Goal: Task Accomplishment & Management: Manage account settings

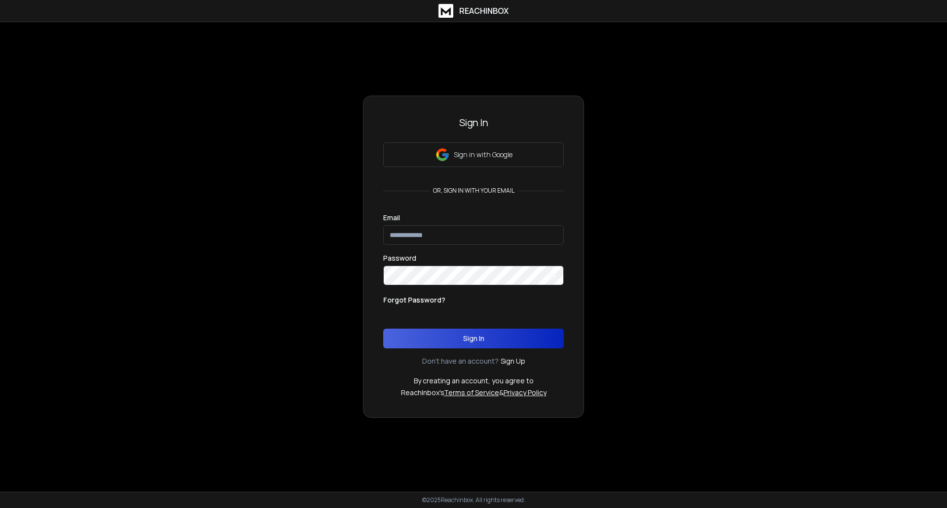
type input "**********"
click at [383, 329] on button "Sign In" at bounding box center [473, 339] width 180 height 20
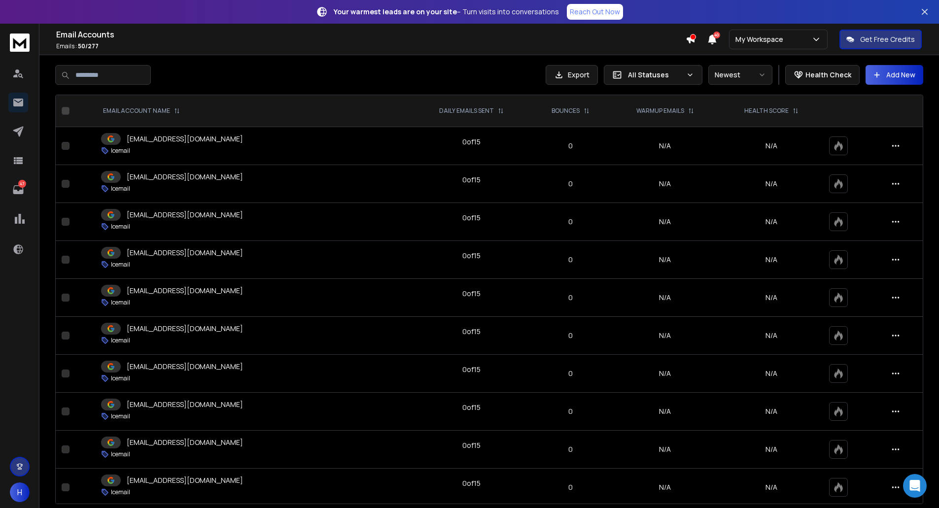
click at [67, 145] on button "button" at bounding box center [66, 146] width 8 height 8
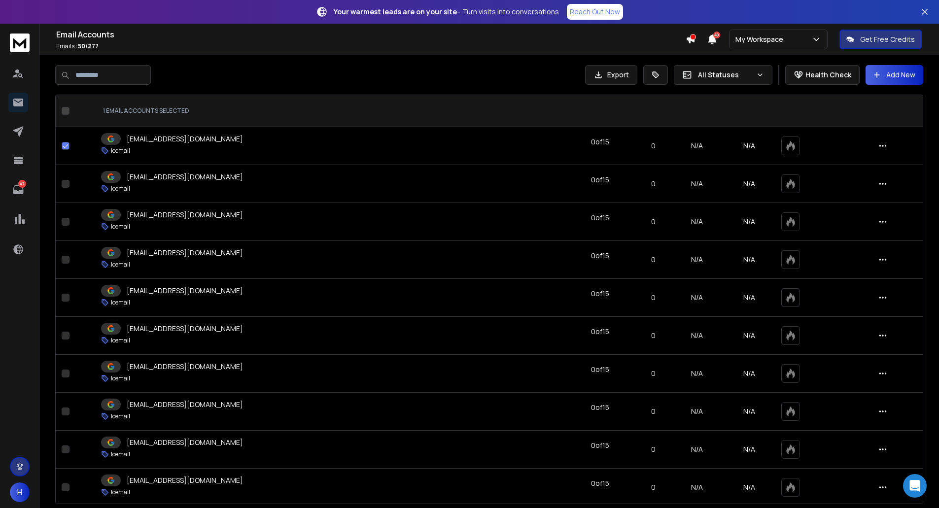
click at [67, 187] on button "button" at bounding box center [66, 184] width 8 height 8
click at [67, 217] on td at bounding box center [75, 222] width 39 height 38
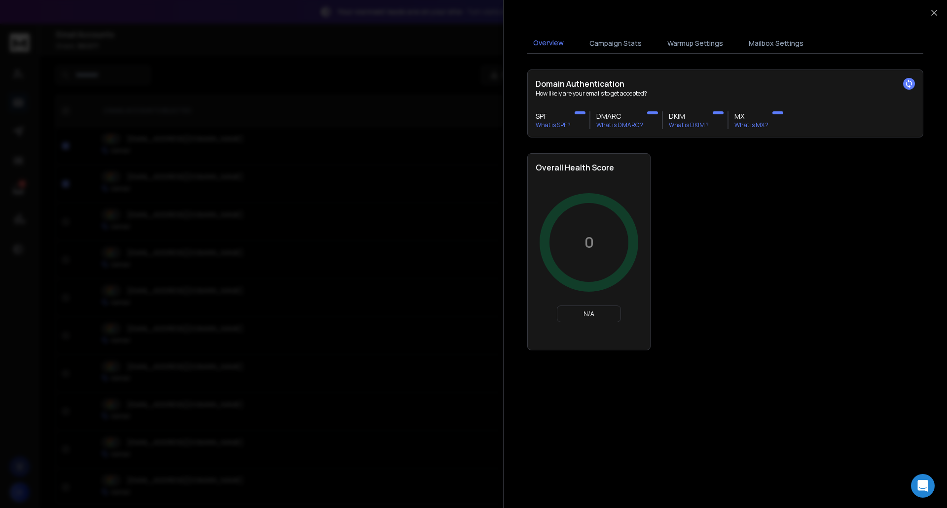
click at [108, 176] on div at bounding box center [473, 254] width 947 height 508
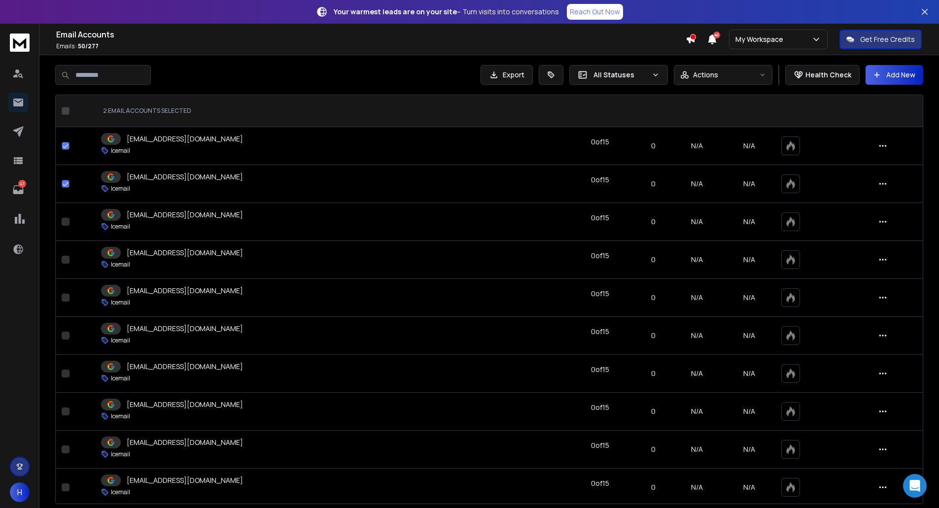
click at [69, 222] on button "button" at bounding box center [66, 222] width 8 height 8
click at [67, 262] on button "button" at bounding box center [66, 260] width 8 height 8
click at [66, 301] on button "button" at bounding box center [66, 298] width 8 height 8
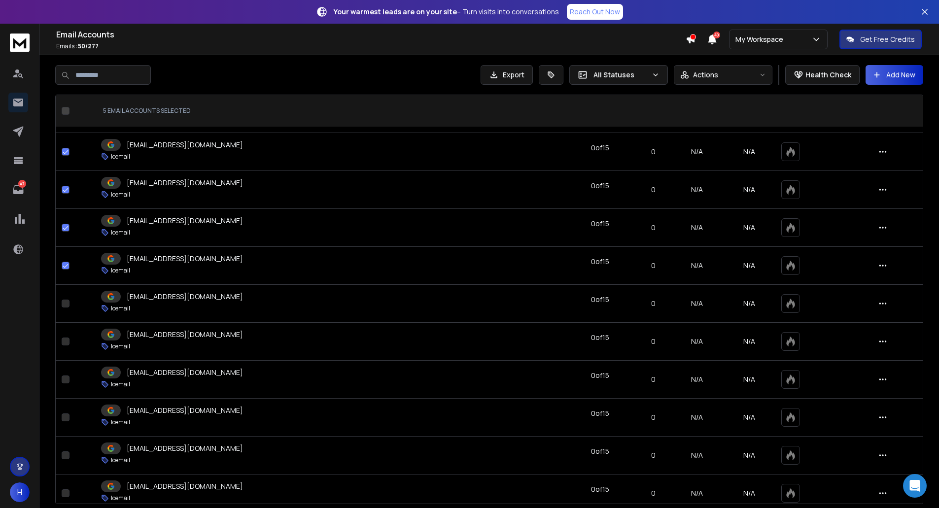
scroll to position [49, 0]
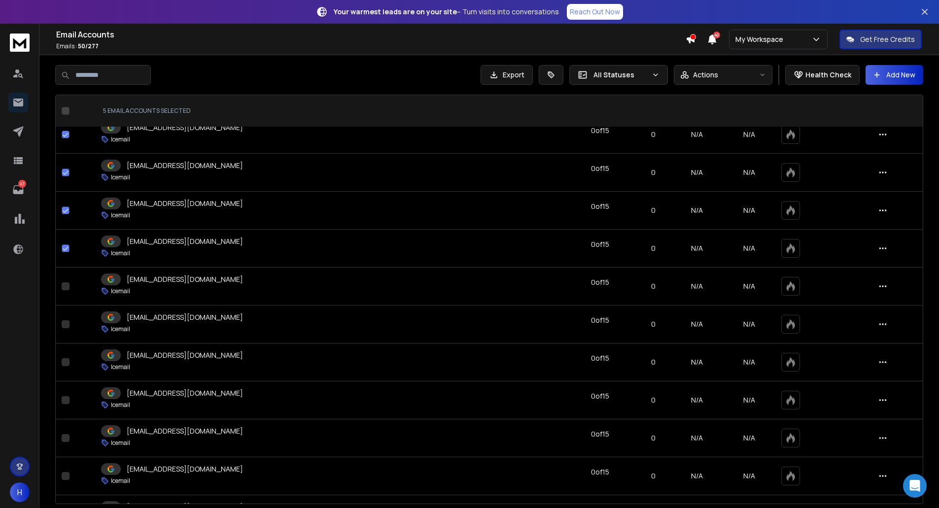
click at [68, 287] on button "button" at bounding box center [66, 287] width 8 height 8
click at [67, 322] on button "button" at bounding box center [66, 324] width 8 height 8
click at [69, 361] on button "button" at bounding box center [66, 362] width 8 height 8
click at [69, 399] on button "button" at bounding box center [66, 400] width 8 height 8
click at [64, 434] on button "button" at bounding box center [66, 438] width 8 height 8
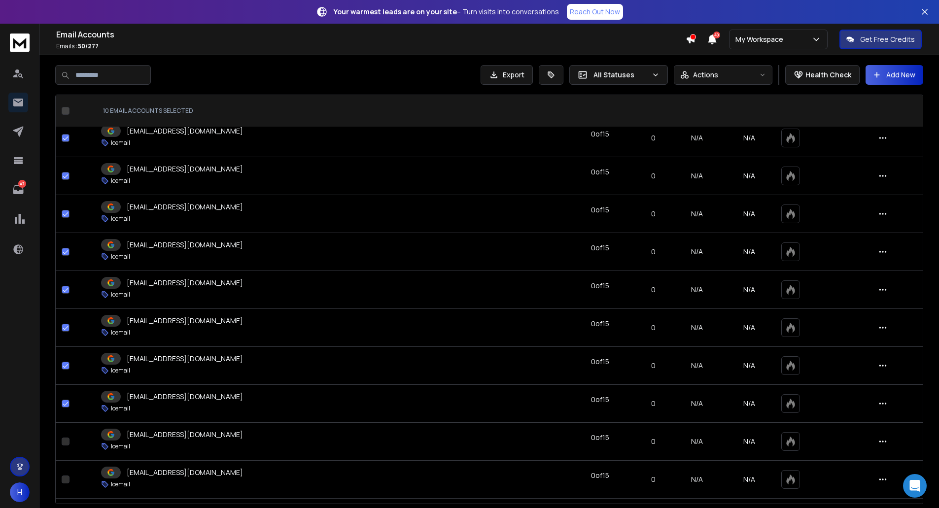
scroll to position [148, 0]
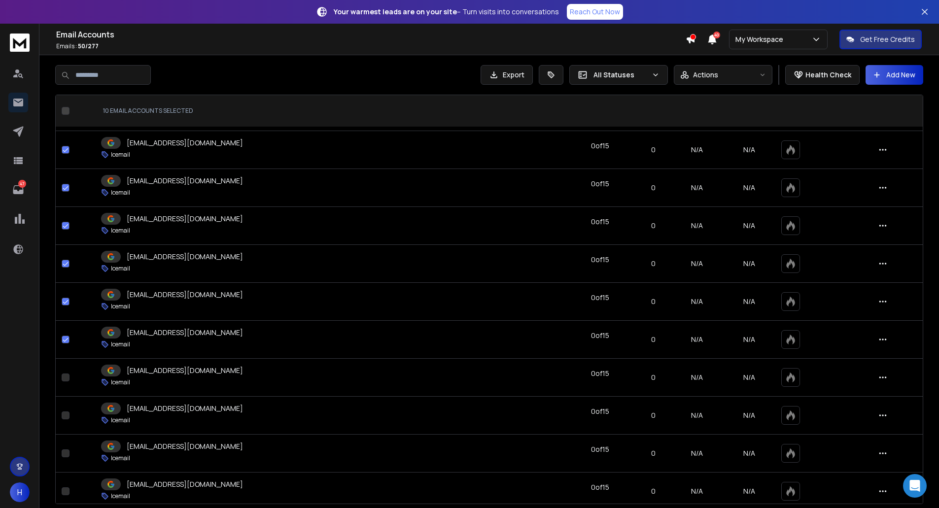
click at [67, 377] on button "button" at bounding box center [66, 378] width 8 height 8
click at [68, 415] on button "button" at bounding box center [66, 416] width 8 height 8
click at [69, 450] on div at bounding box center [79, 454] width 34 height 8
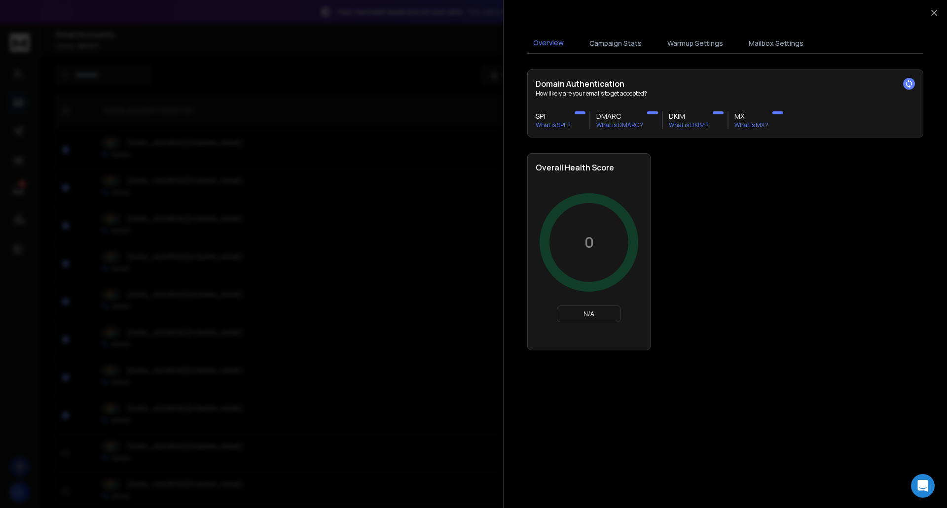
click at [192, 322] on div at bounding box center [473, 254] width 947 height 508
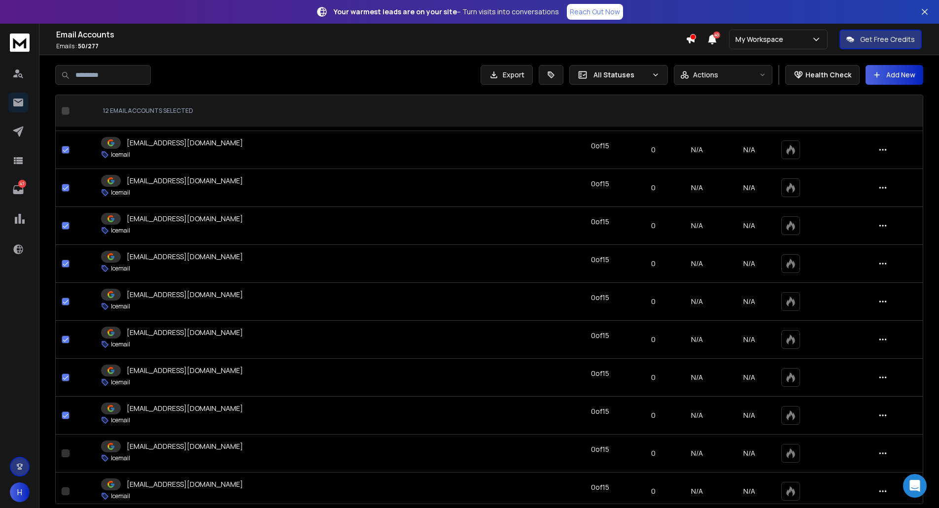
click at [66, 452] on button "button" at bounding box center [66, 454] width 8 height 8
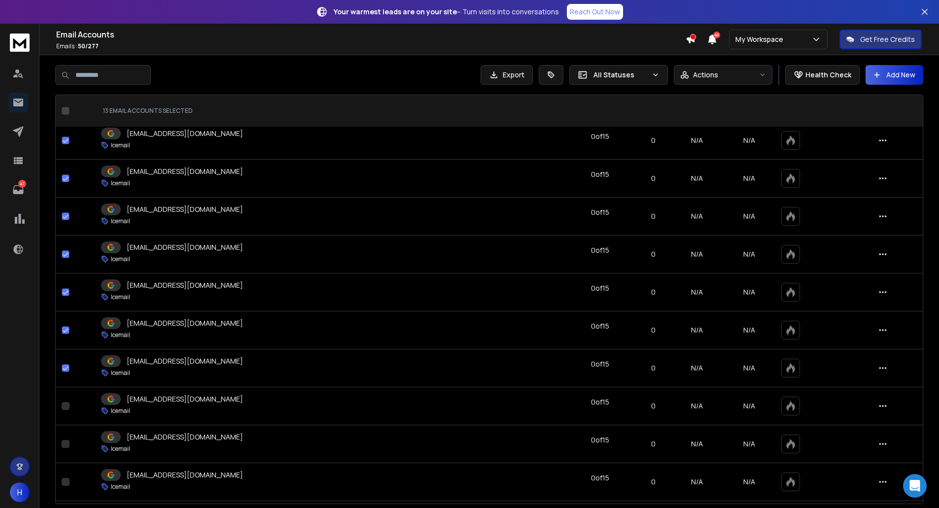
scroll to position [247, 0]
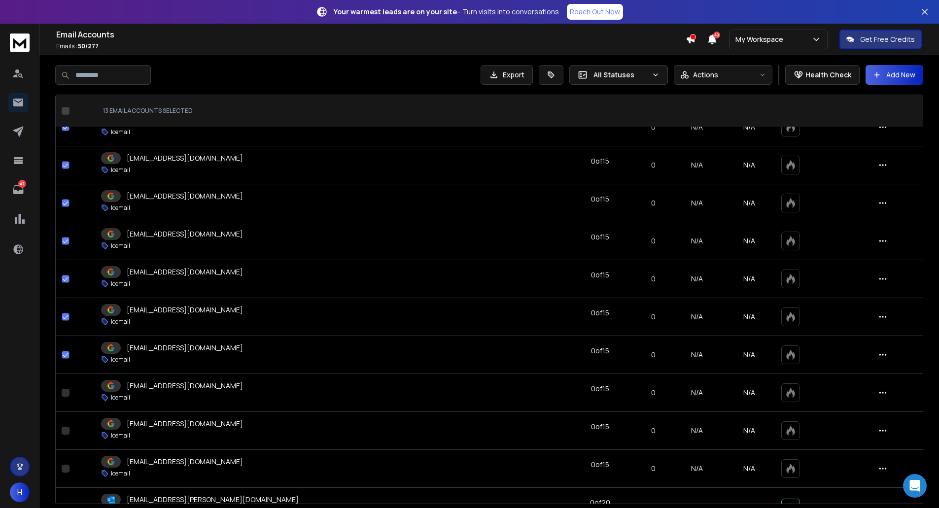
click at [67, 393] on button "button" at bounding box center [66, 393] width 8 height 8
click at [67, 431] on button "button" at bounding box center [66, 431] width 8 height 8
click at [66, 470] on button "button" at bounding box center [66, 469] width 8 height 8
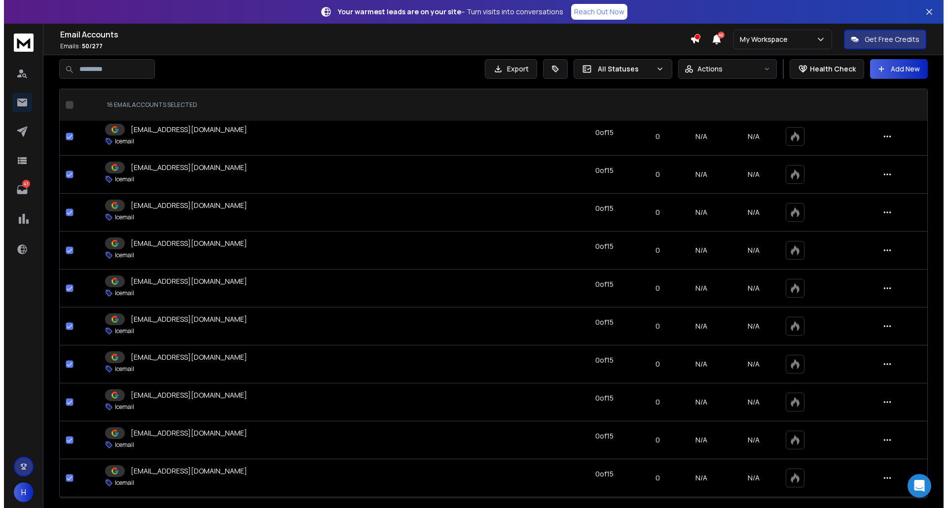
scroll to position [0, 0]
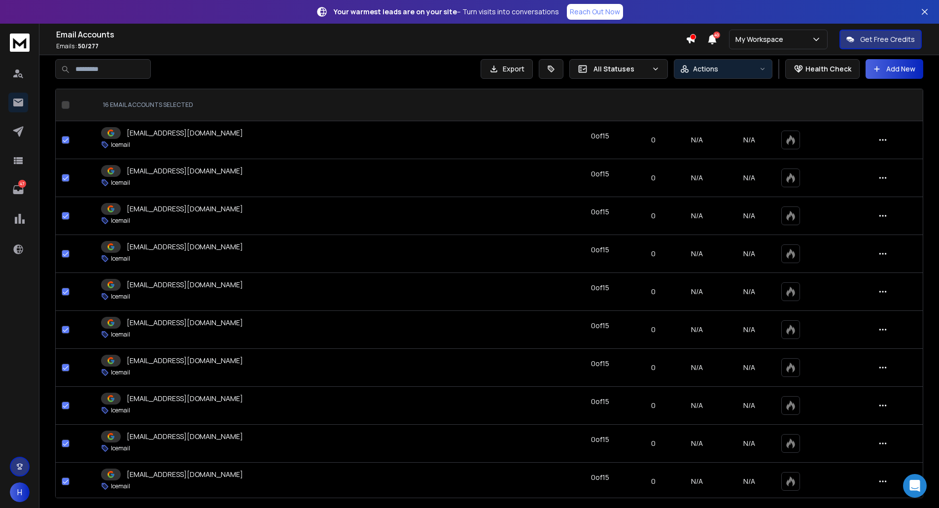
click at [708, 66] on p "Actions" at bounding box center [705, 69] width 25 height 10
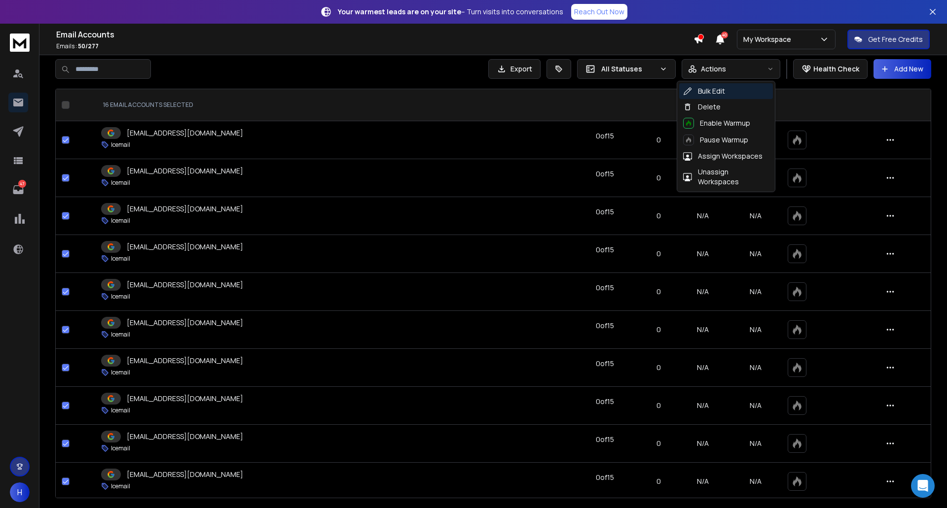
click at [669, 73] on div "All Statuses" at bounding box center [626, 69] width 99 height 20
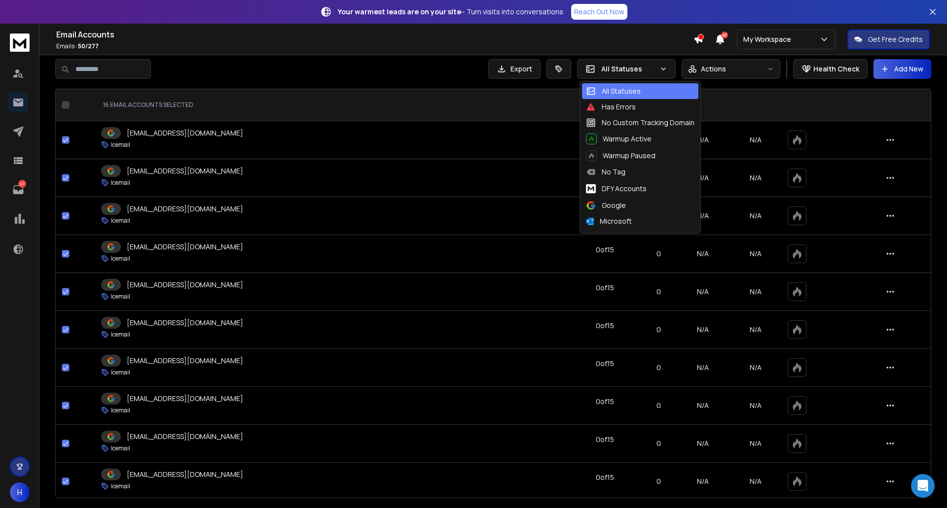
click at [669, 73] on div "All Statuses" at bounding box center [626, 69] width 99 height 20
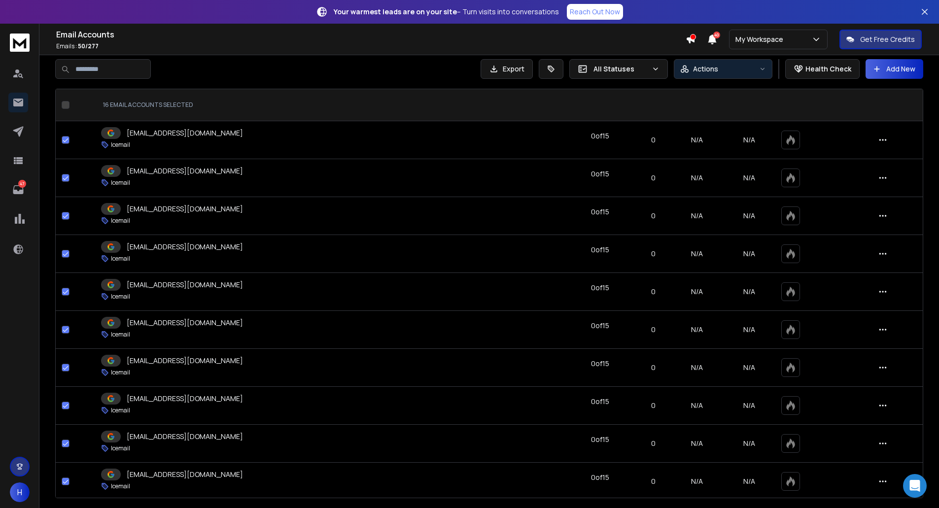
click at [738, 66] on div "Actions" at bounding box center [717, 69] width 75 height 10
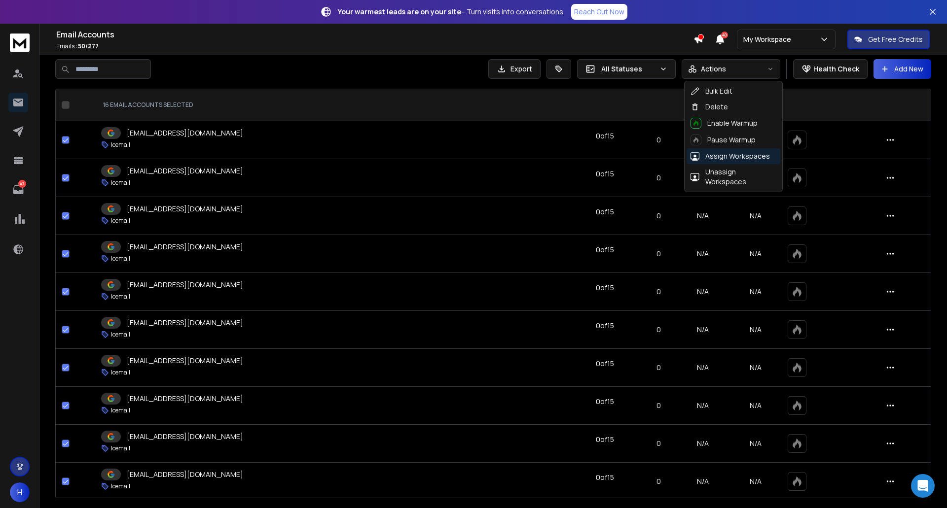
click at [734, 152] on div "Assign Workspaces" at bounding box center [729, 156] width 79 height 10
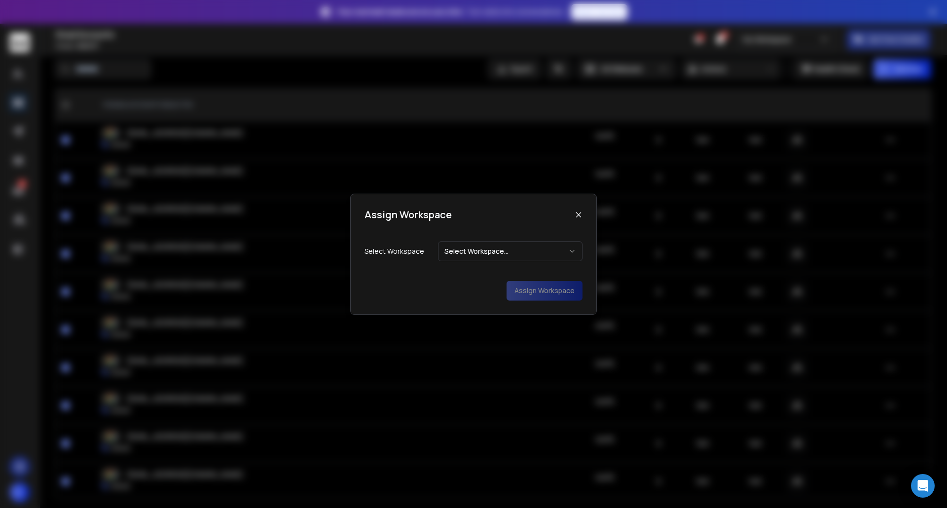
click at [504, 252] on button "Select Workspace..." at bounding box center [510, 252] width 144 height 20
click at [550, 292] on button "Assign Workspace" at bounding box center [544, 291] width 76 height 20
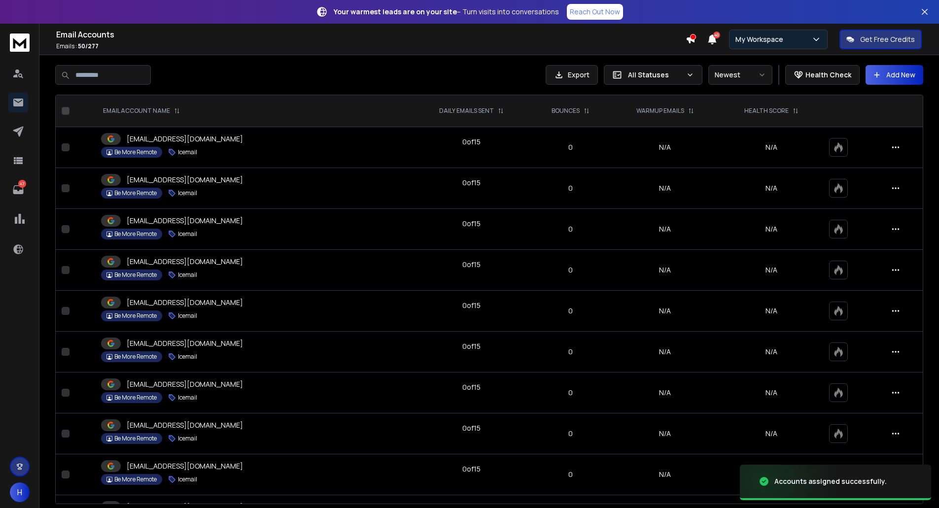
click at [760, 35] on p "My Workspace" at bounding box center [762, 40] width 52 height 10
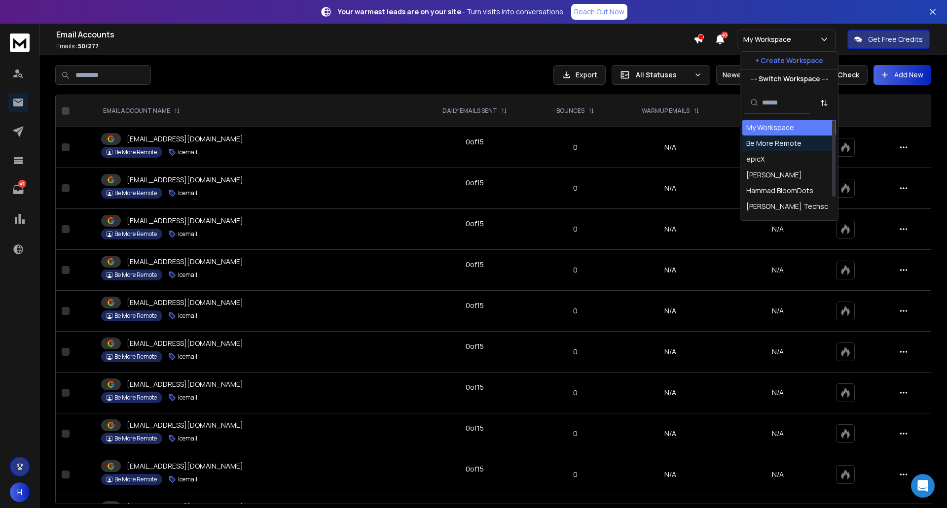
click at [765, 144] on div "Be More Remote" at bounding box center [773, 144] width 55 height 10
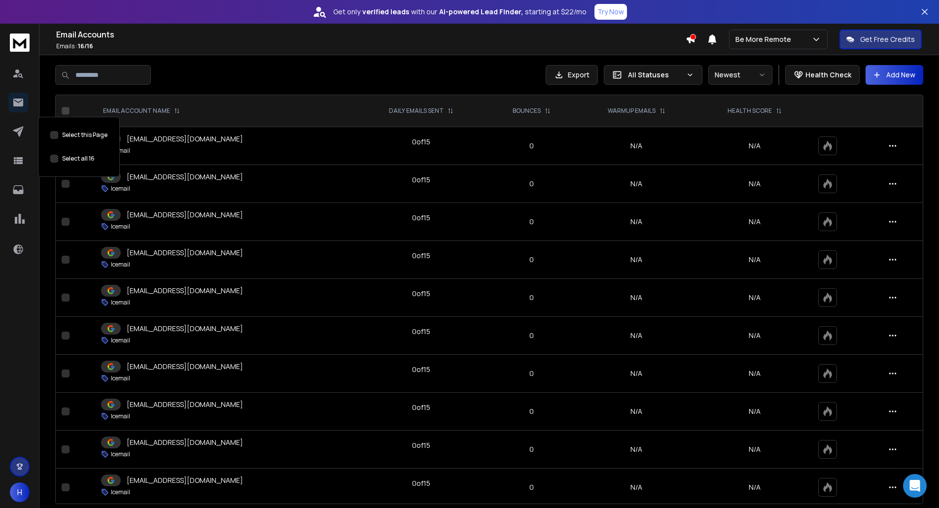
click at [58, 157] on div "Select all 16" at bounding box center [78, 159] width 57 height 8
click at [57, 158] on button "Select this Page" at bounding box center [54, 159] width 8 height 8
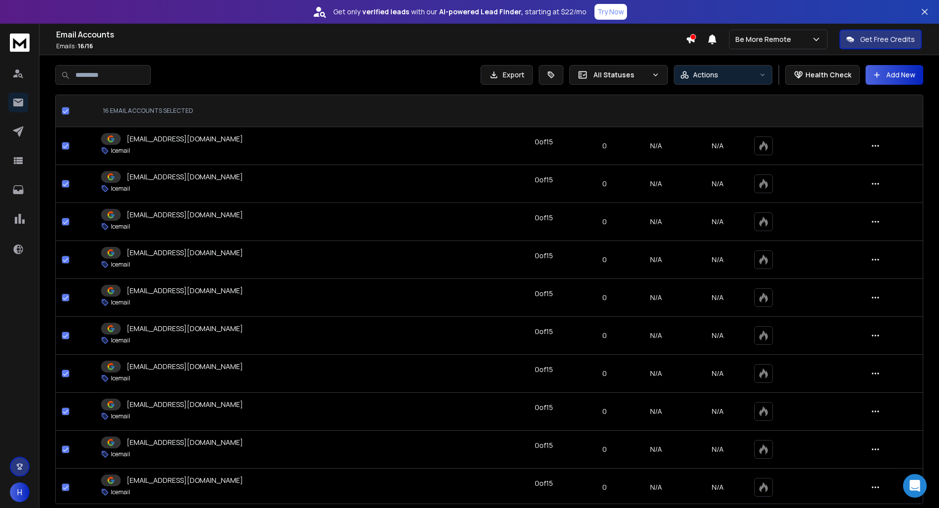
click at [730, 75] on div "Actions" at bounding box center [717, 75] width 75 height 10
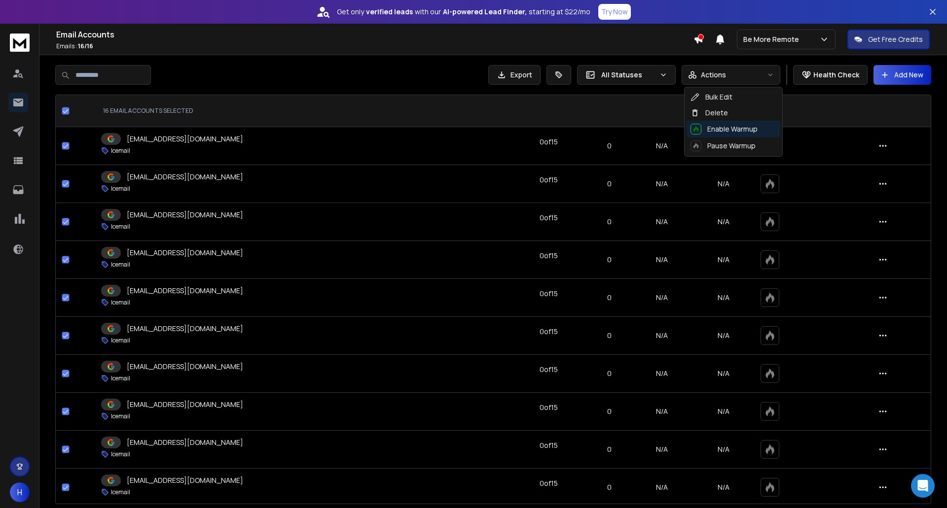
click at [721, 130] on div "Enable Warmup" at bounding box center [723, 129] width 67 height 11
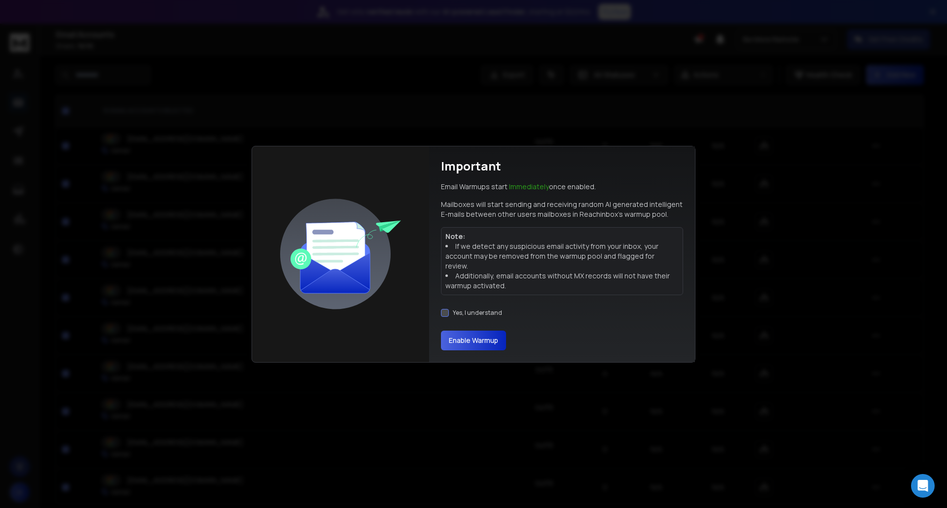
click at [458, 309] on label "Yes, I understand" at bounding box center [477, 313] width 49 height 8
click at [445, 309] on button "Yes, I understand" at bounding box center [445, 313] width 8 height 8
click at [456, 334] on button "Enable Warmup" at bounding box center [473, 341] width 65 height 20
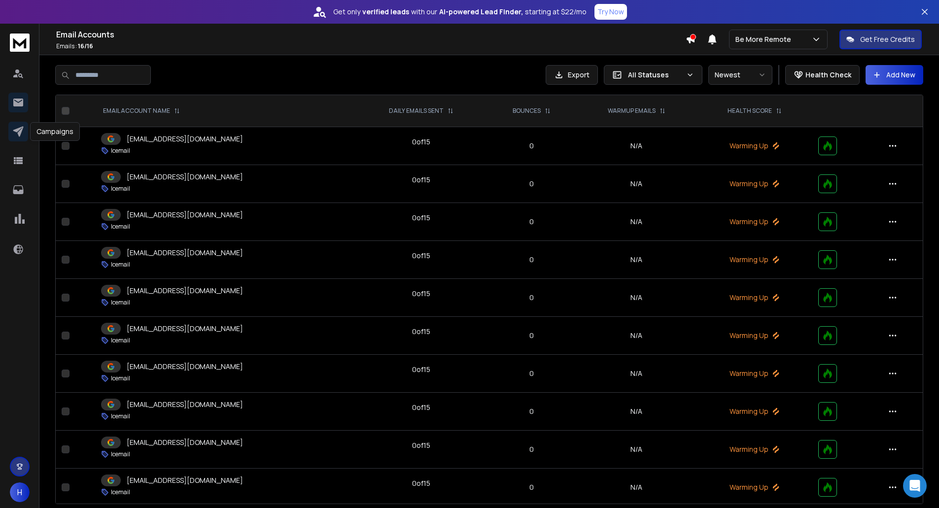
click at [16, 132] on icon at bounding box center [18, 131] width 10 height 10
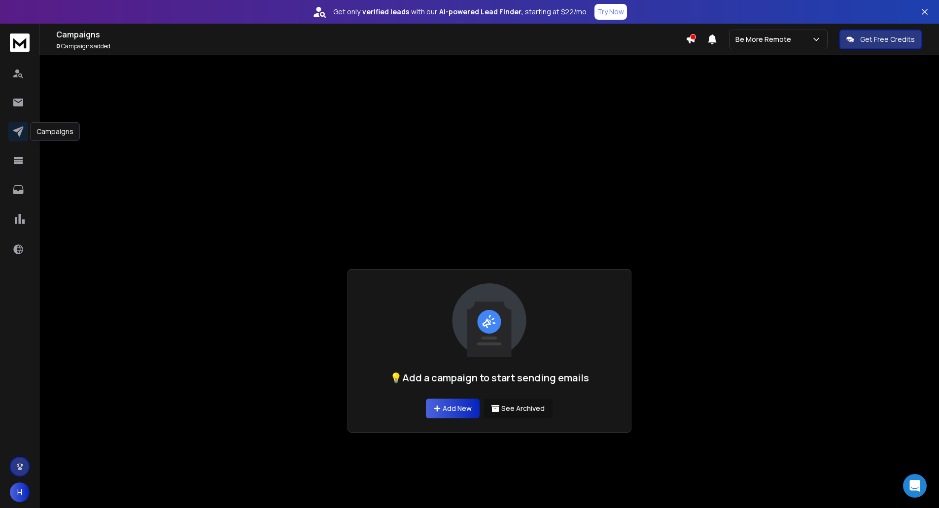
click at [16, 139] on link at bounding box center [18, 132] width 20 height 20
click at [16, 122] on link at bounding box center [18, 132] width 20 height 20
click at [16, 99] on icon at bounding box center [18, 103] width 10 height 8
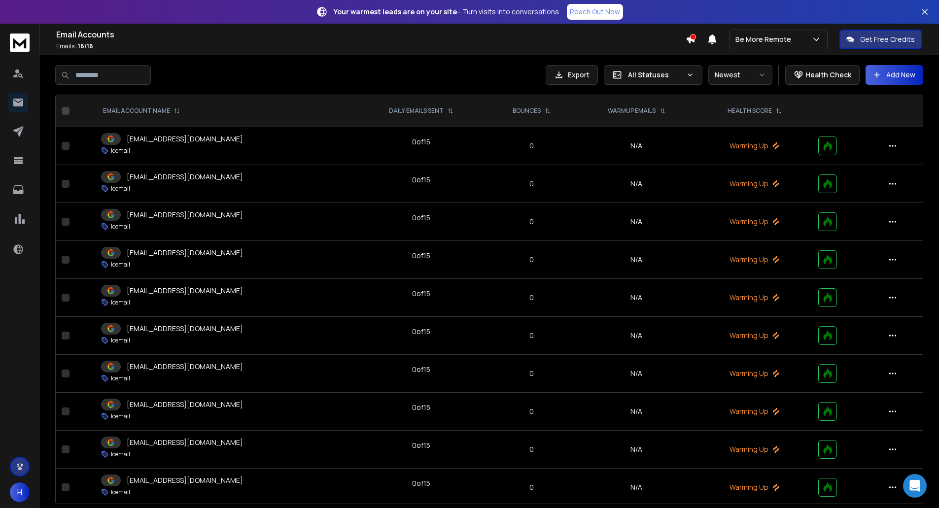
click at [349, 182] on div "[EMAIL_ADDRESS][DOMAIN_NAME]" at bounding box center [225, 177] width 248 height 12
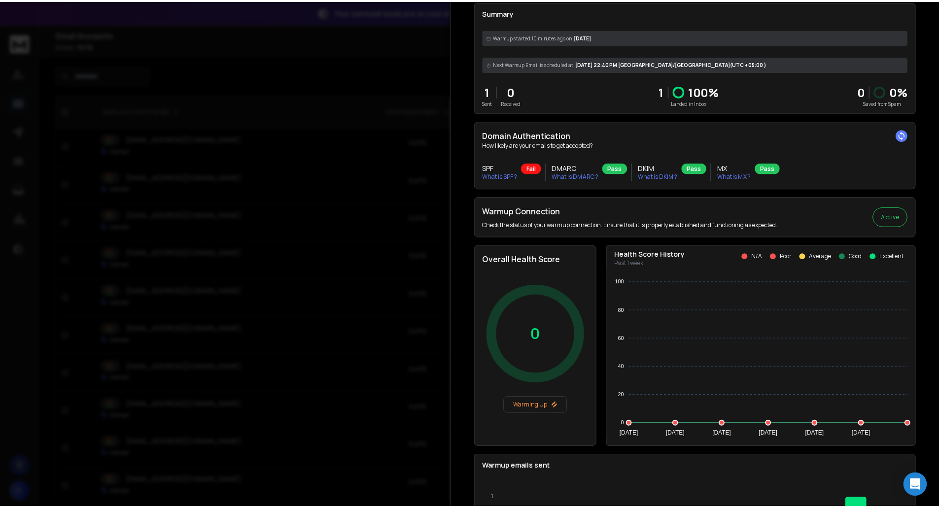
scroll to position [104, 0]
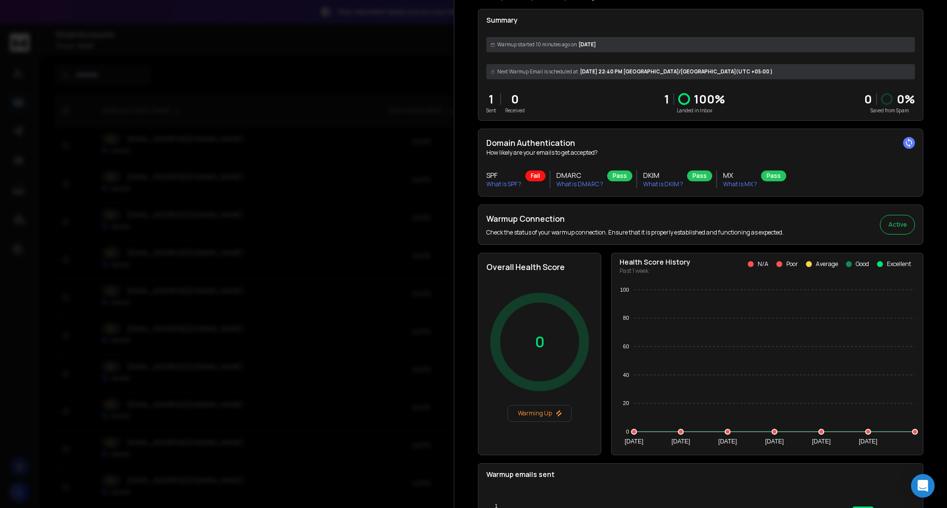
click at [374, 215] on div at bounding box center [473, 254] width 947 height 508
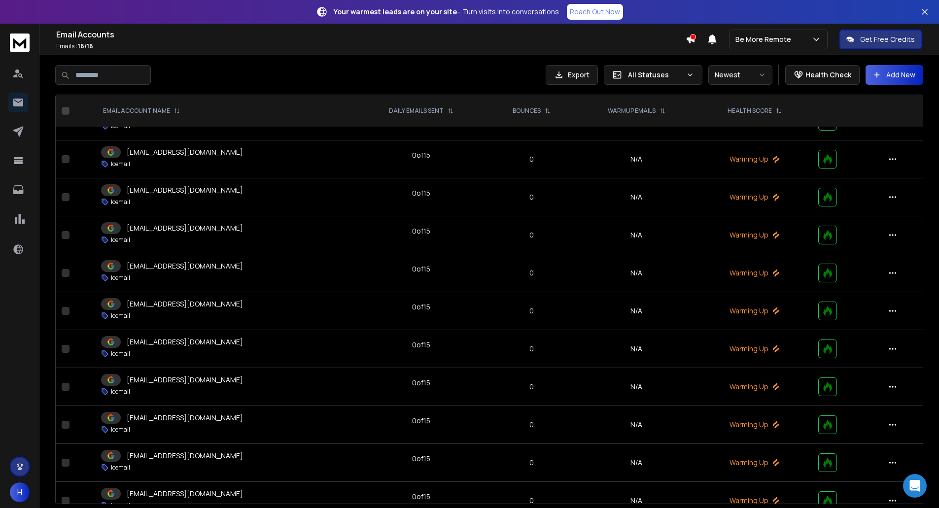
scroll to position [0, 0]
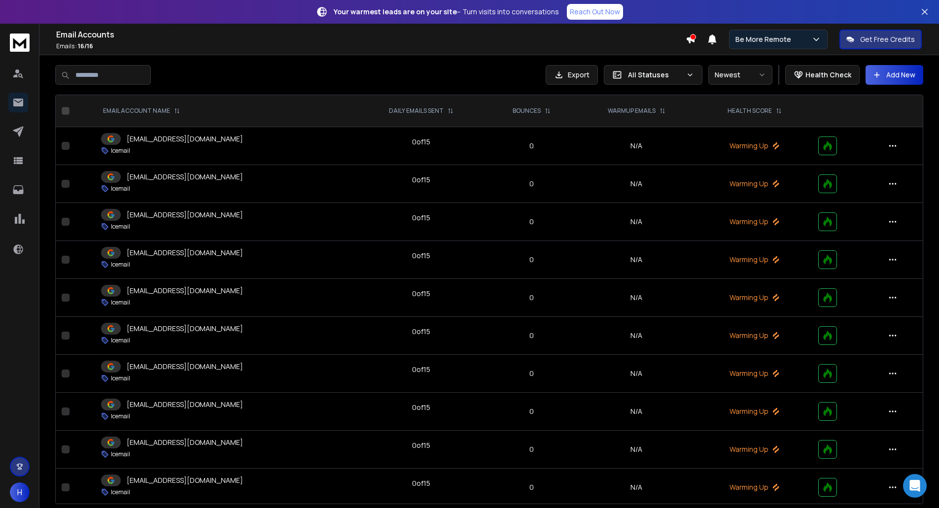
click at [792, 34] on button "Be More Remote" at bounding box center [778, 40] width 99 height 20
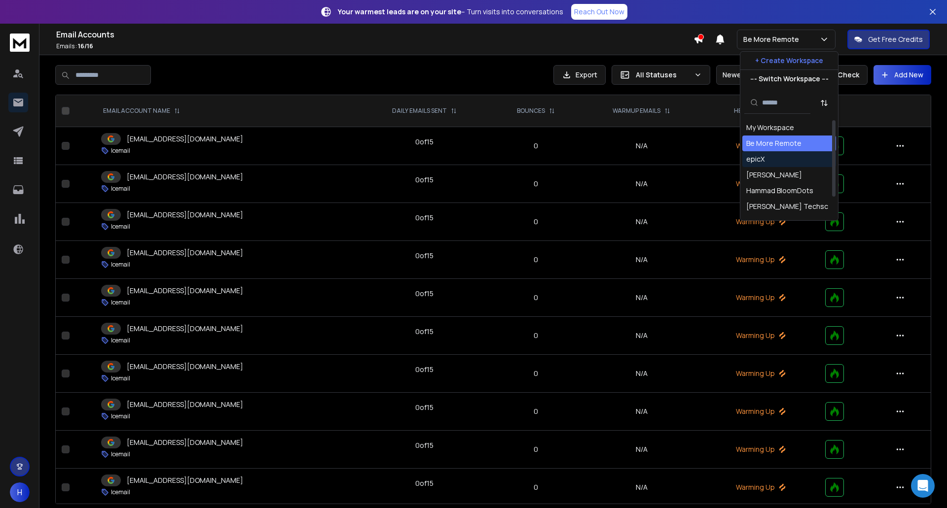
click at [769, 157] on div "epicX" at bounding box center [789, 159] width 94 height 16
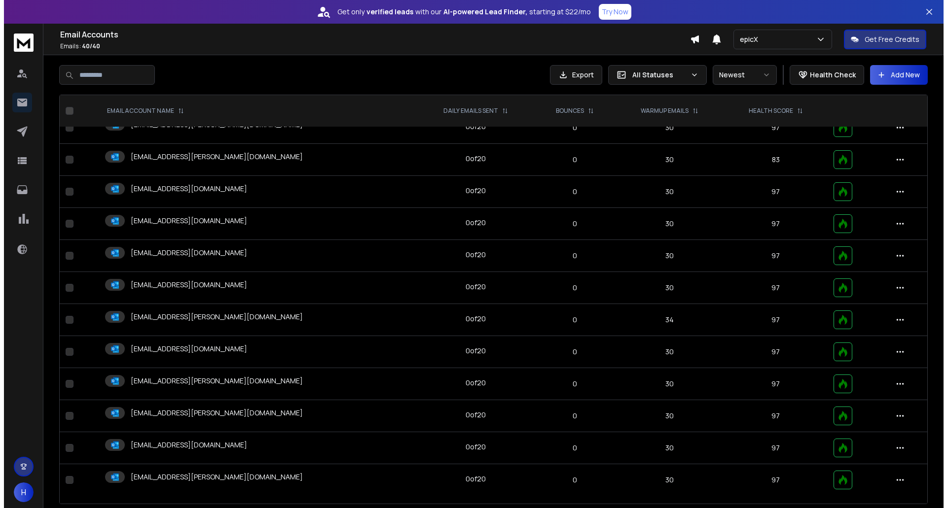
scroll to position [814, 0]
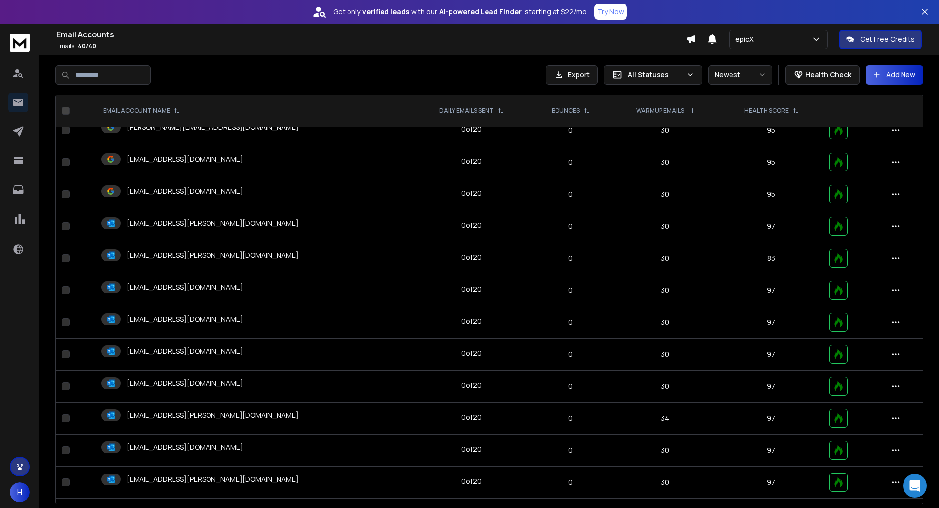
click at [329, 266] on td "[EMAIL_ADDRESS][PERSON_NAME][DOMAIN_NAME]" at bounding box center [253, 259] width 317 height 32
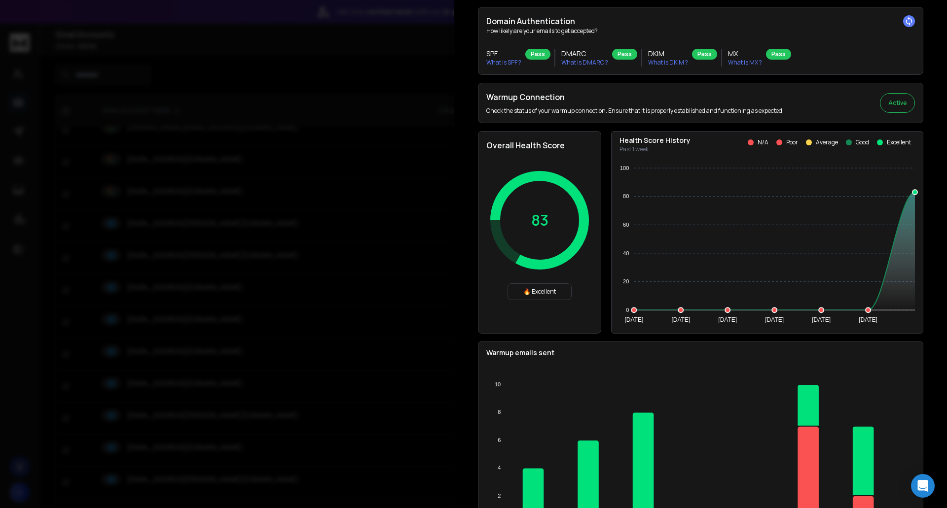
scroll to position [296, 0]
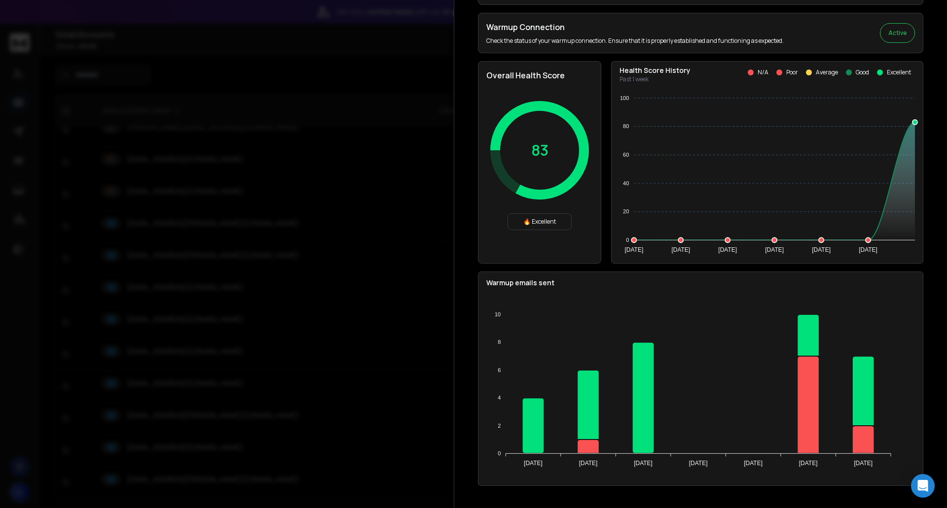
click at [394, 284] on div at bounding box center [473, 254] width 947 height 508
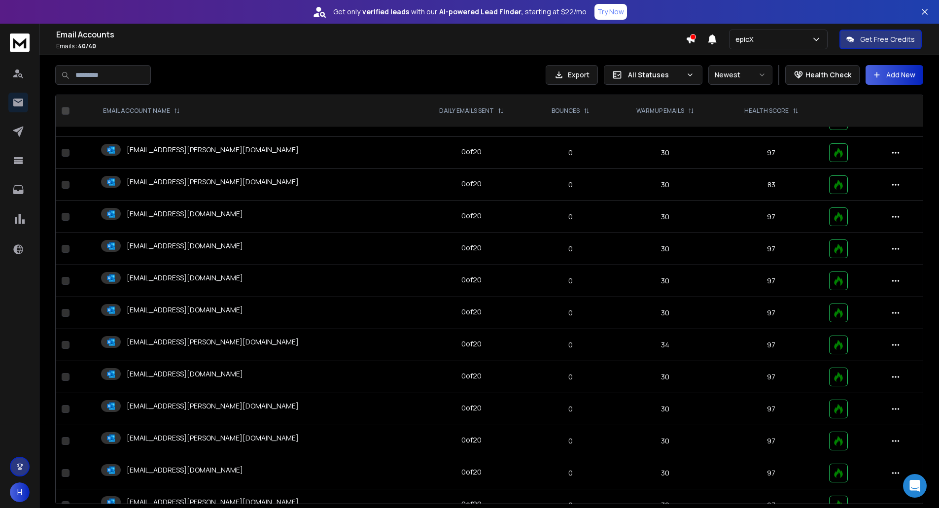
scroll to position [913, 0]
